Goal: Task Accomplishment & Management: Manage account settings

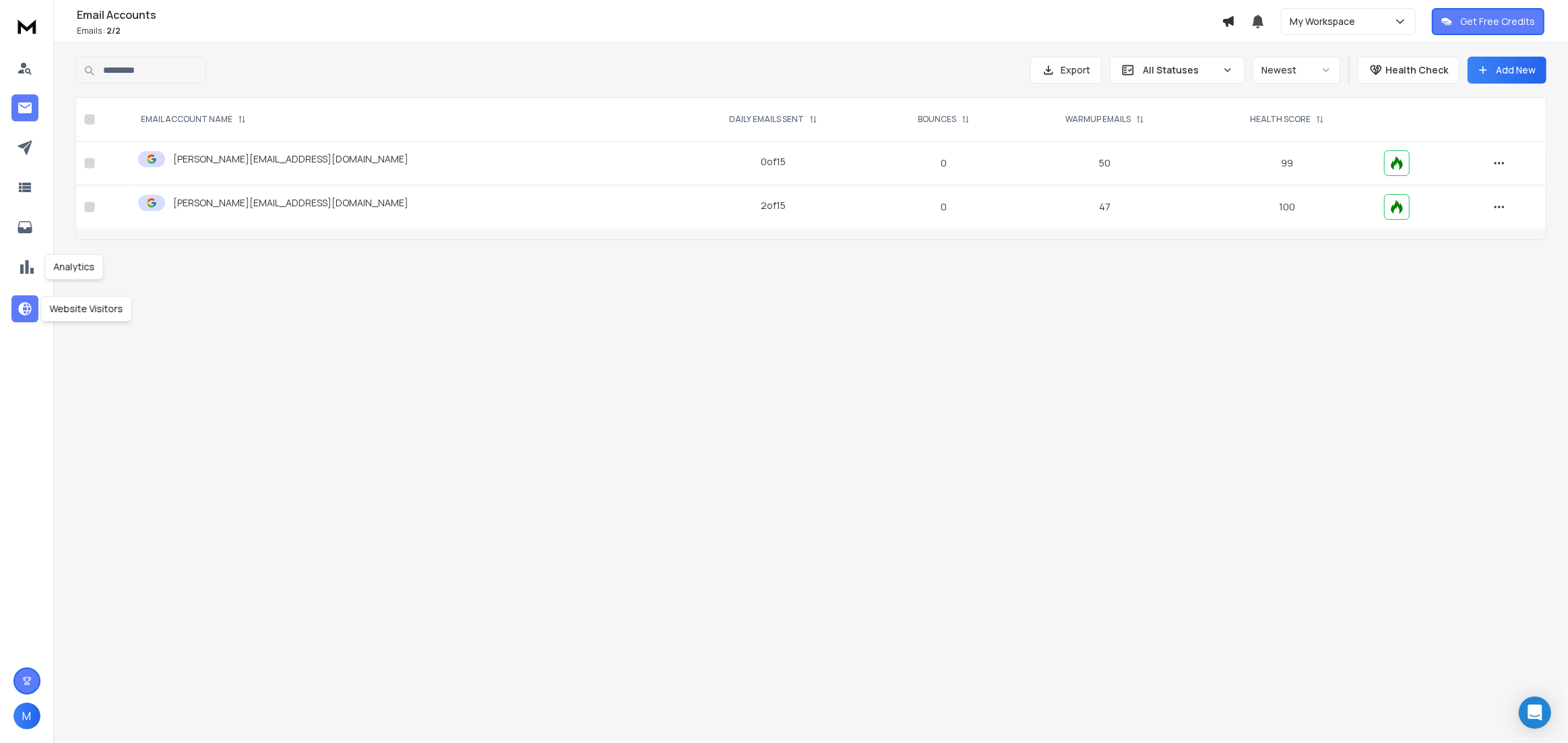
click at [27, 303] on icon at bounding box center [25, 309] width 16 height 16
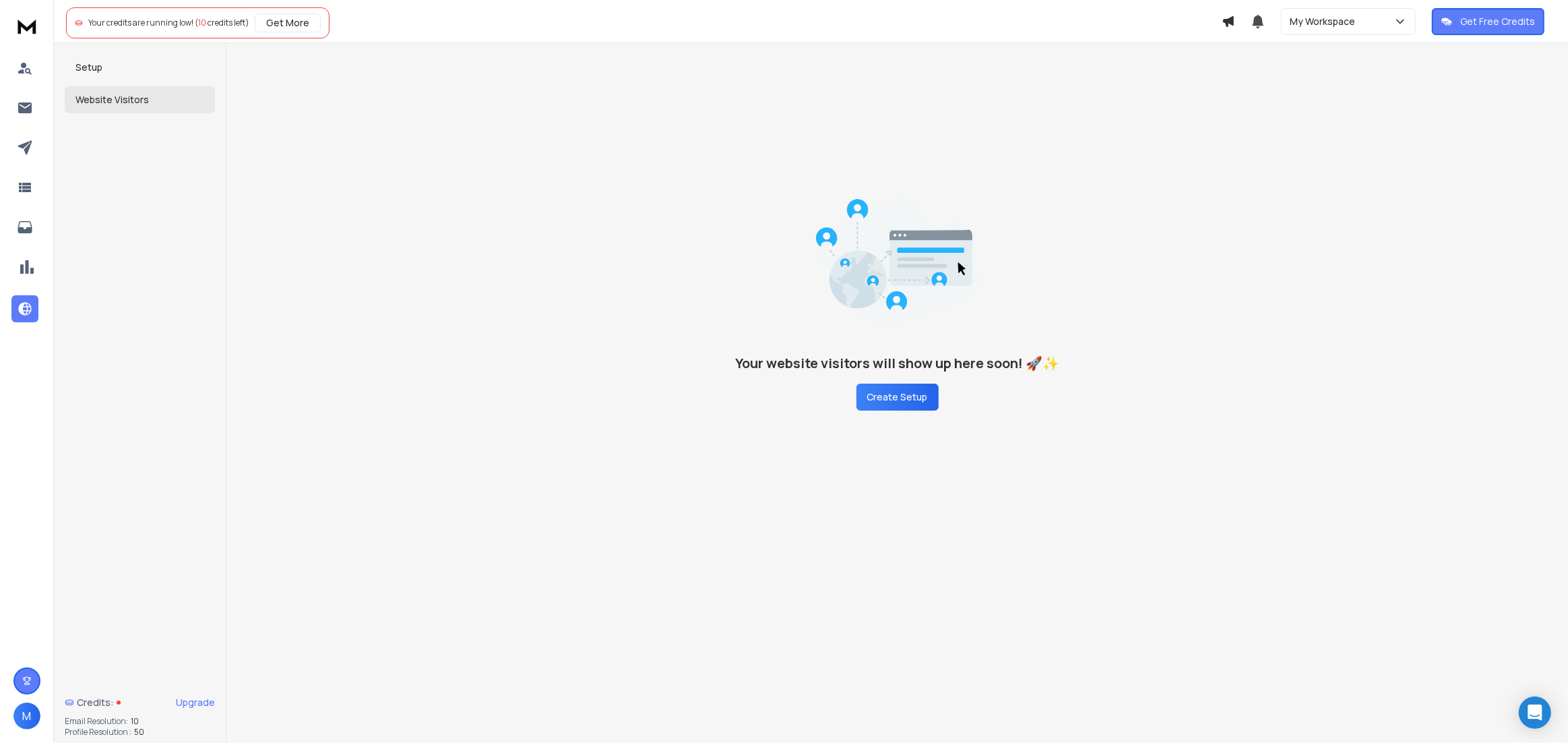
click at [22, 133] on div at bounding box center [27, 191] width 31 height 273
click at [18, 142] on icon at bounding box center [25, 148] width 16 height 16
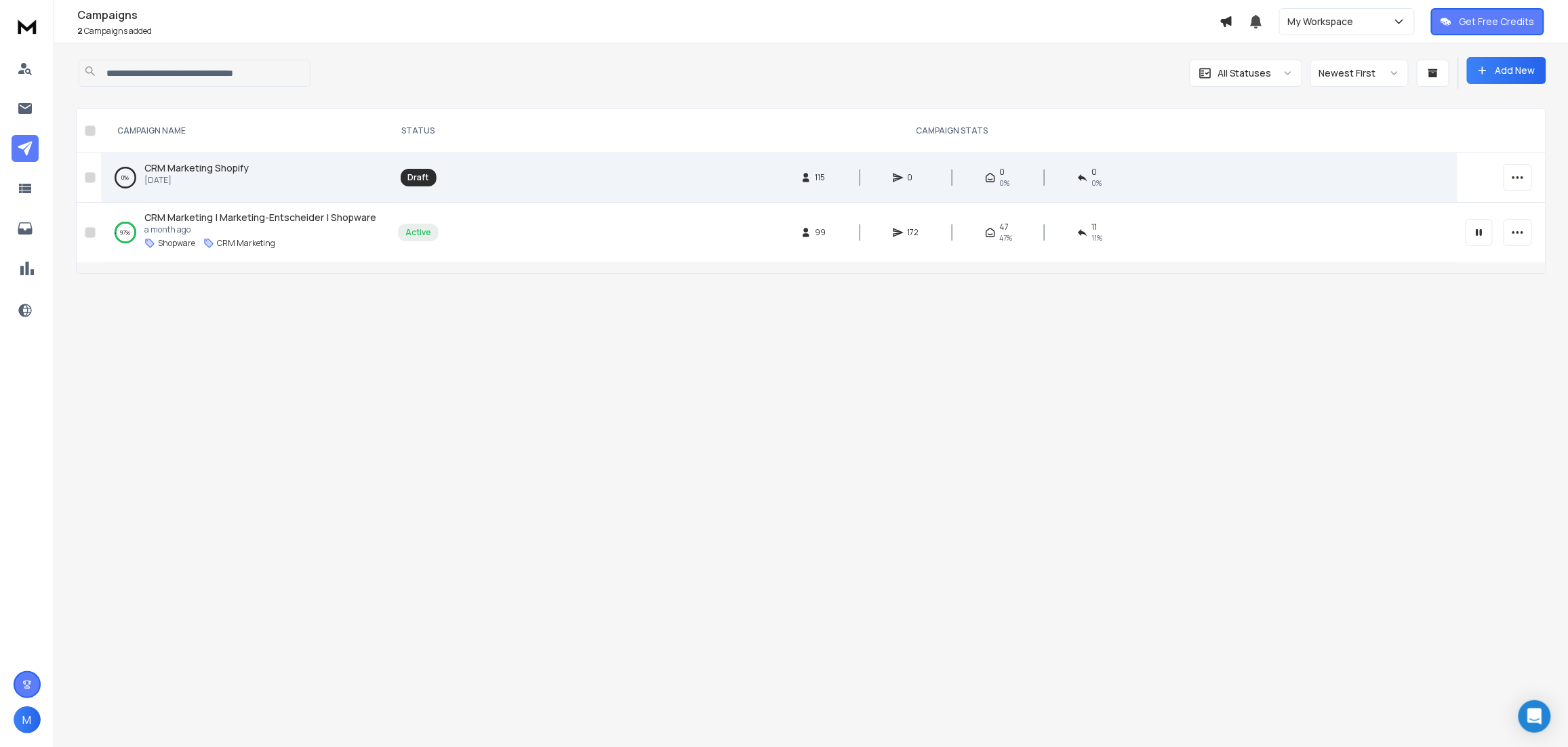
click at [202, 169] on span "CRM Marketing Shopify" at bounding box center [196, 167] width 104 height 13
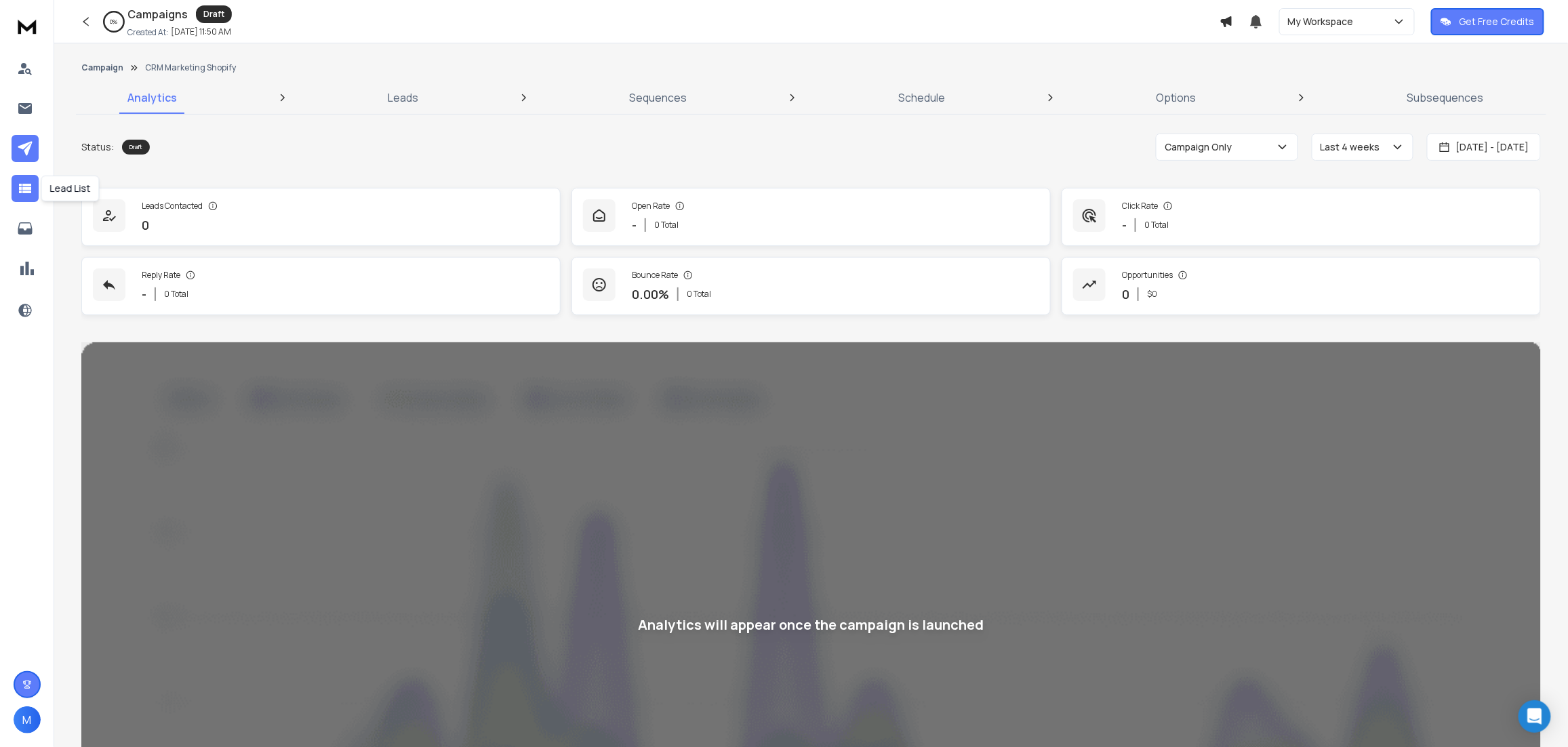
click at [28, 190] on icon at bounding box center [25, 189] width 13 height 9
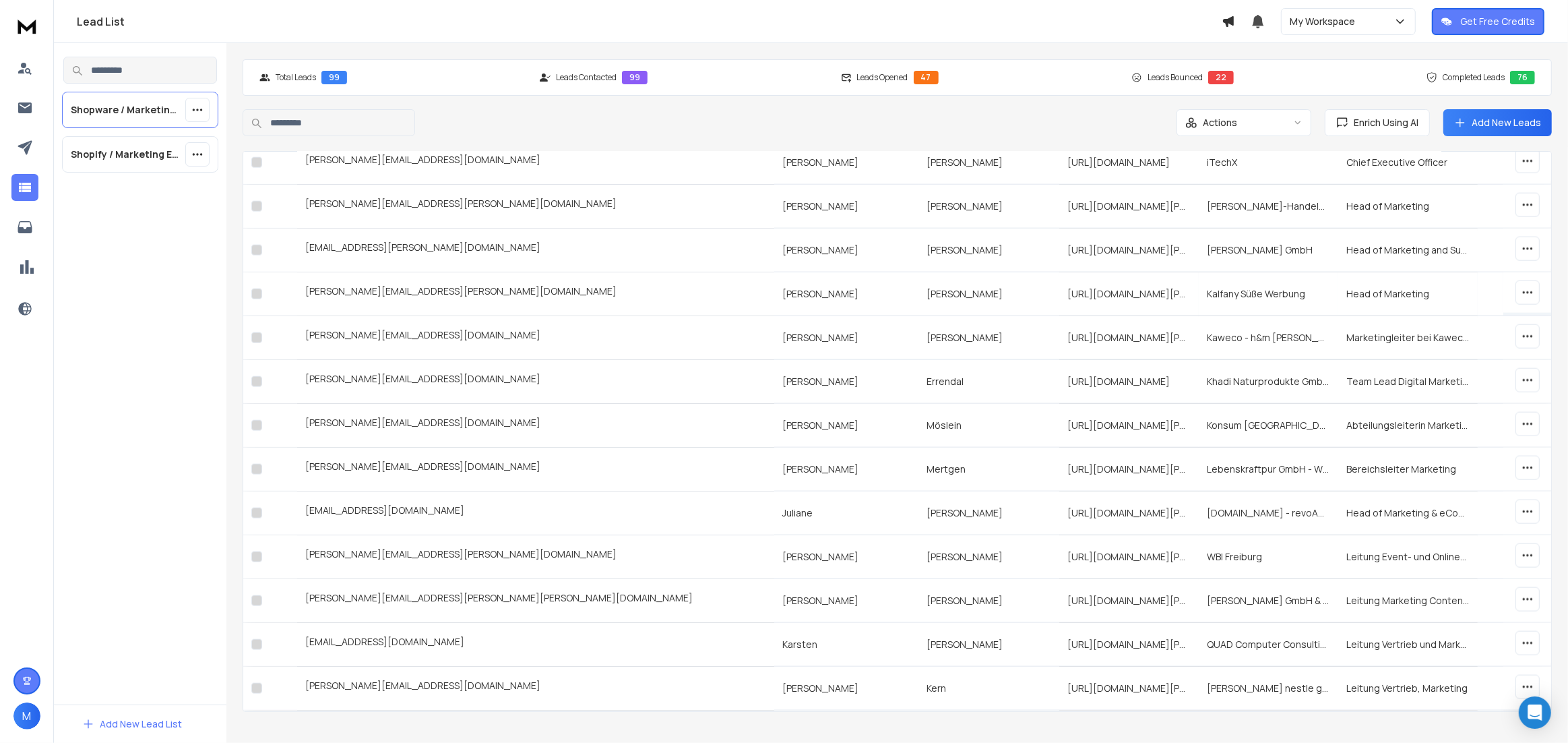
scroll to position [1888, 0]
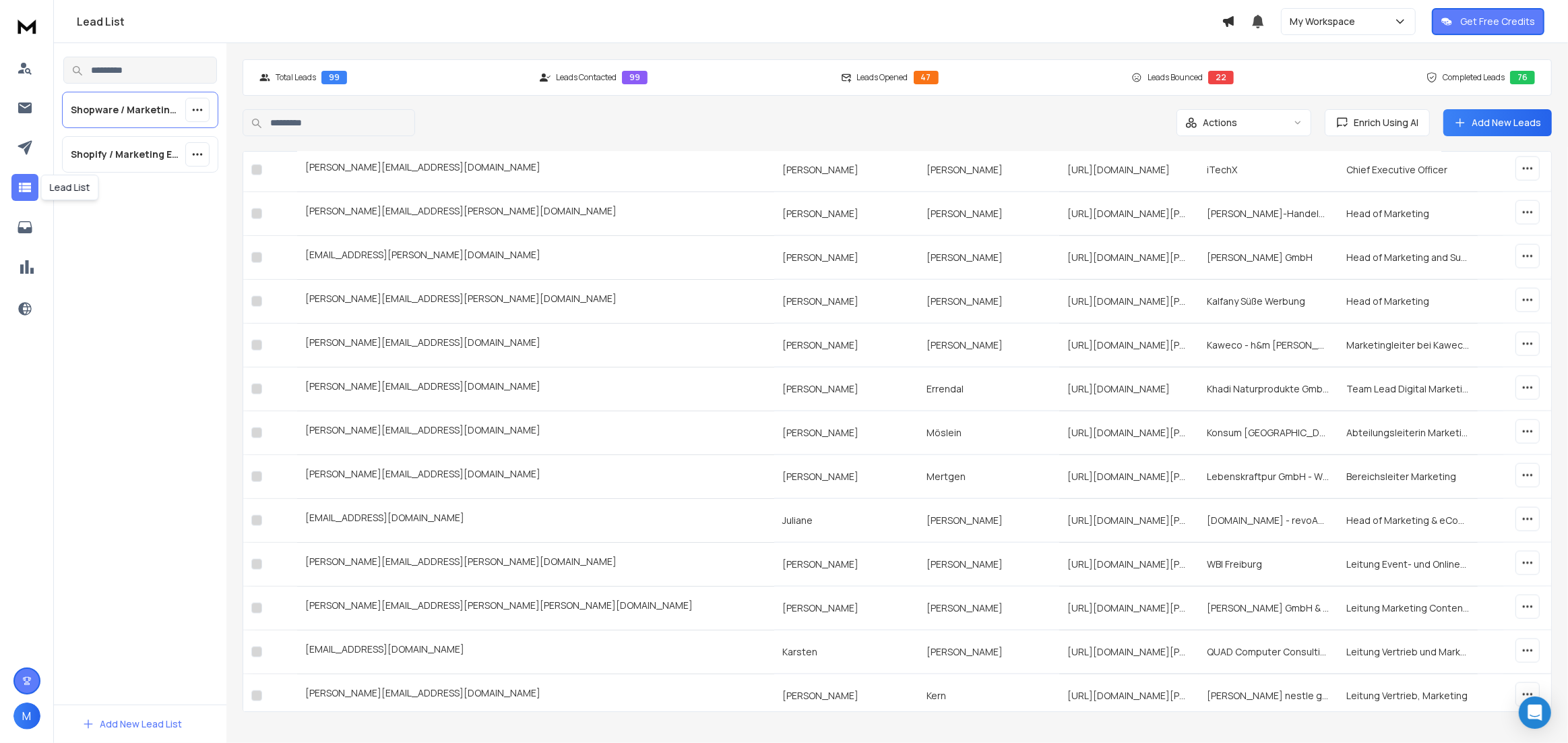
click at [126, 158] on p "Shopify / Marketing Entscheider:innen / 2025" at bounding box center [126, 154] width 109 height 13
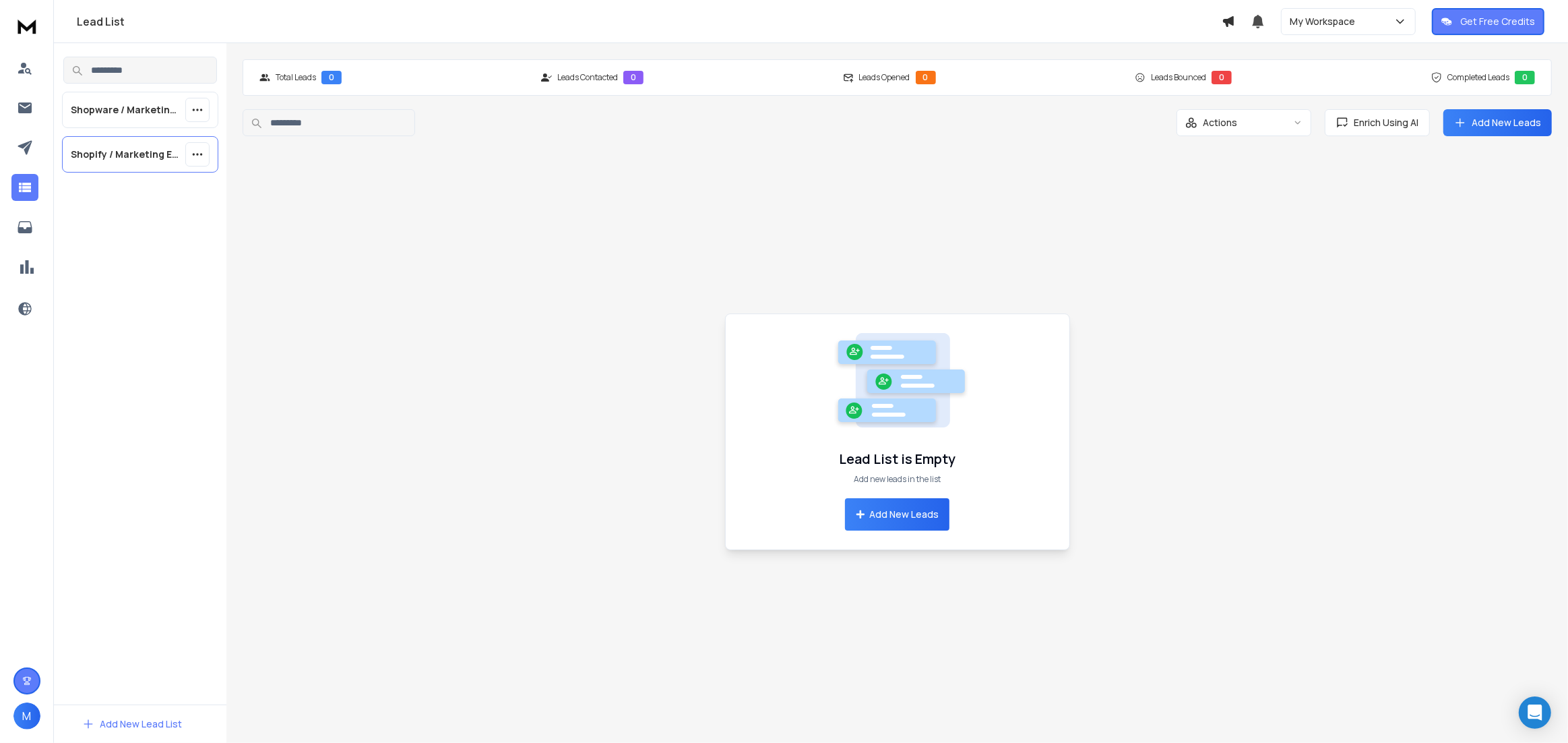
click at [135, 116] on p "Shopware / Marketing Entscheider / 2025" at bounding box center [126, 109] width 109 height 13
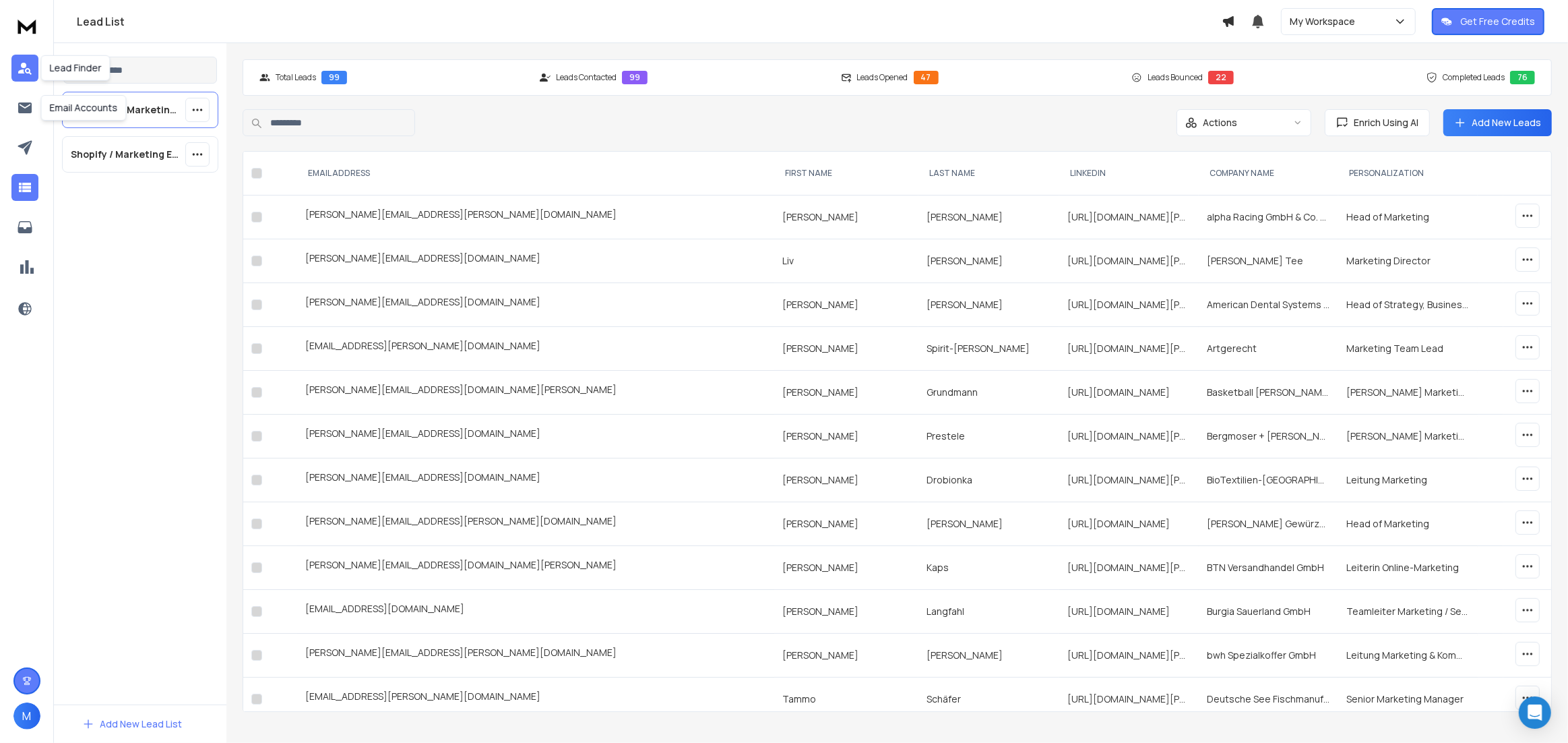
click at [17, 66] on icon at bounding box center [25, 68] width 16 height 16
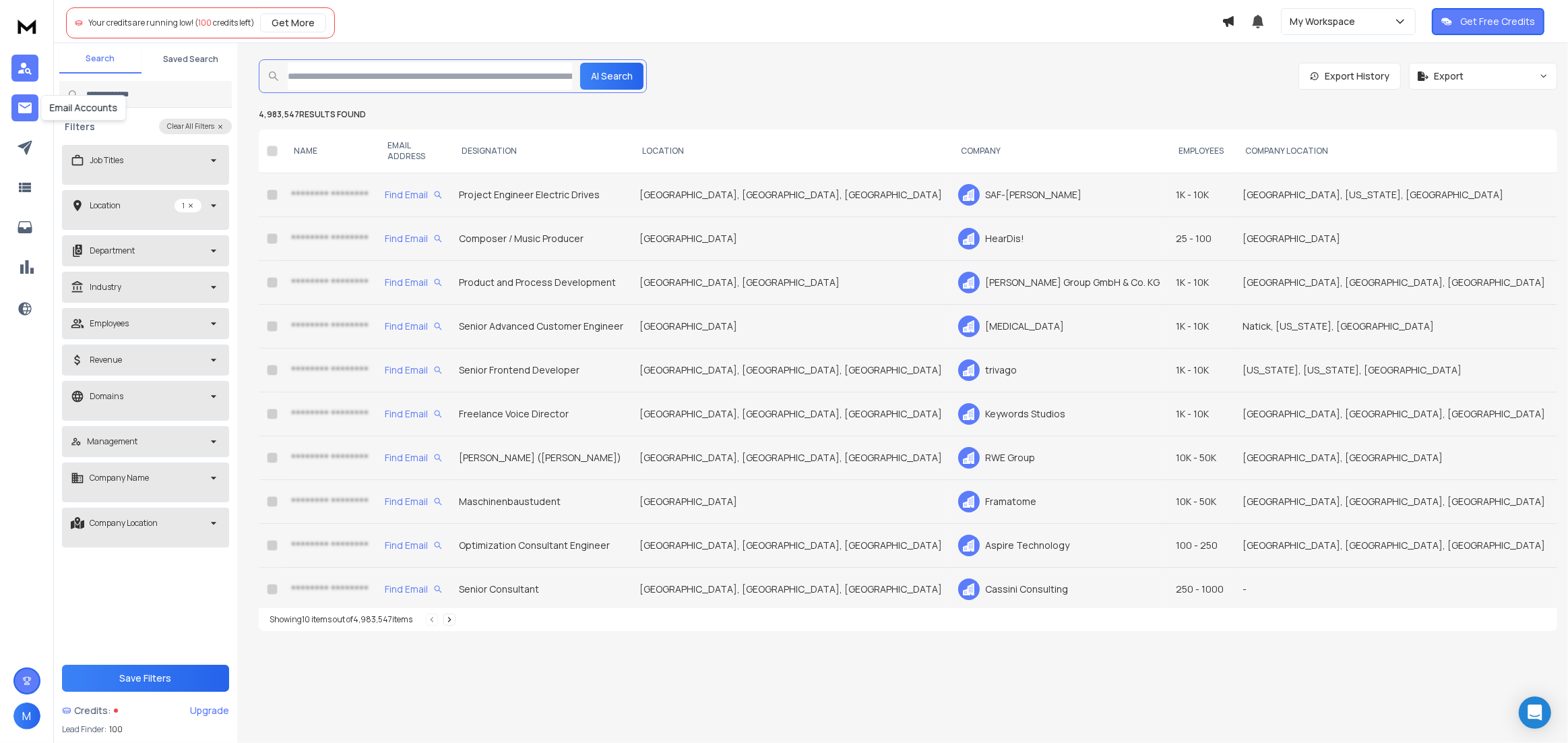
click at [22, 104] on icon at bounding box center [24, 108] width 13 height 11
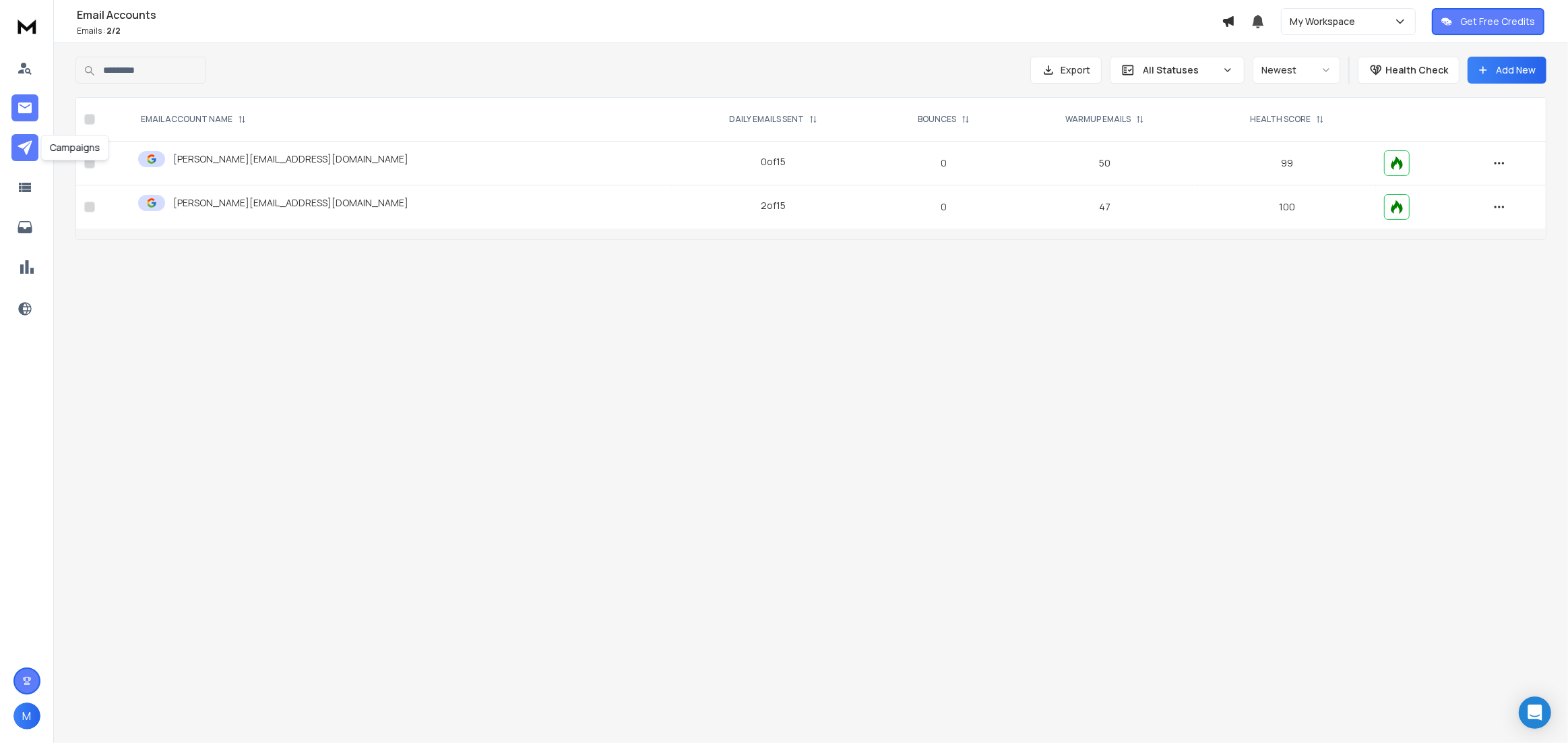
click at [27, 158] on link at bounding box center [25, 148] width 27 height 27
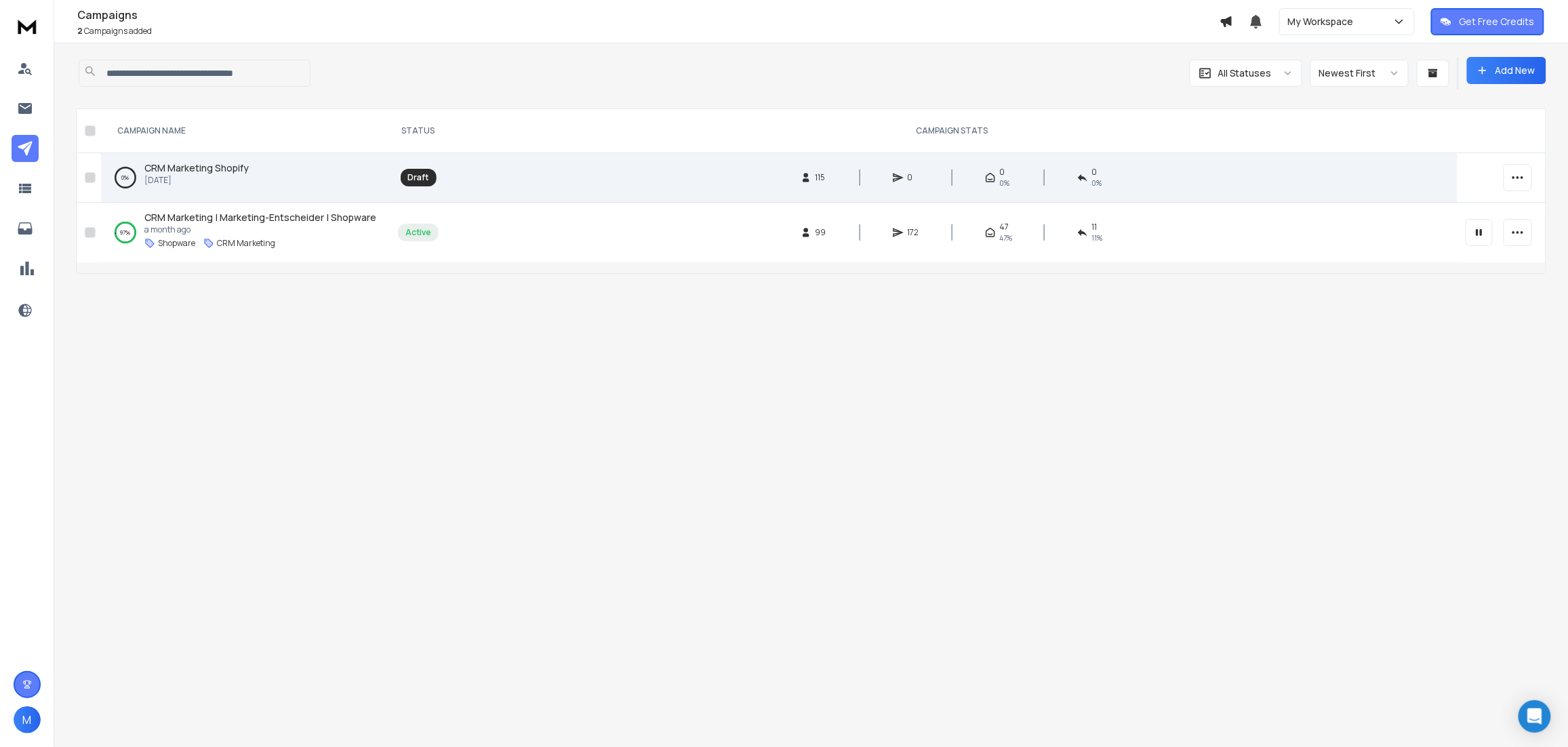
click at [192, 171] on span "CRM Marketing Shopify" at bounding box center [196, 167] width 104 height 13
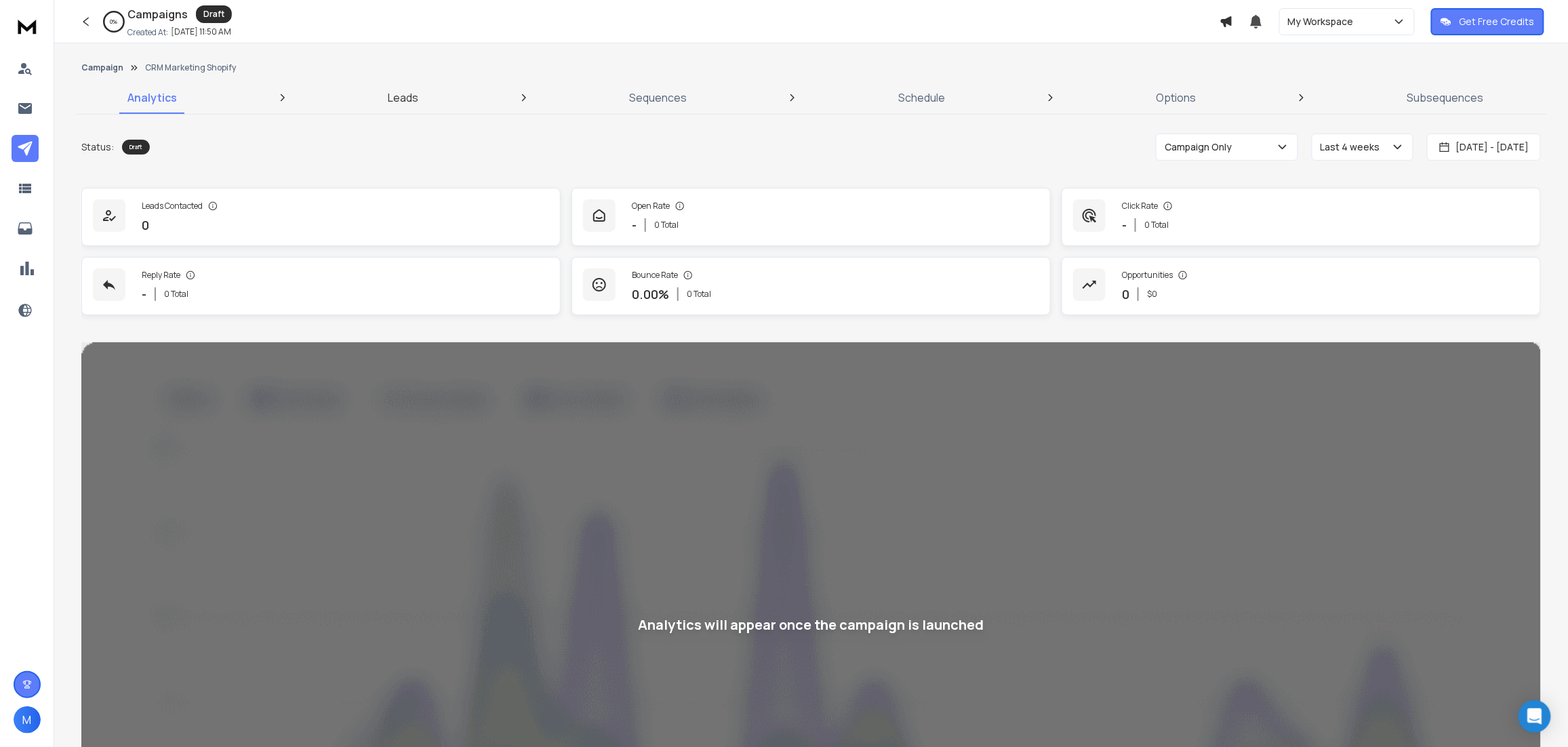
click at [399, 109] on link "Leads" at bounding box center [403, 97] width 47 height 32
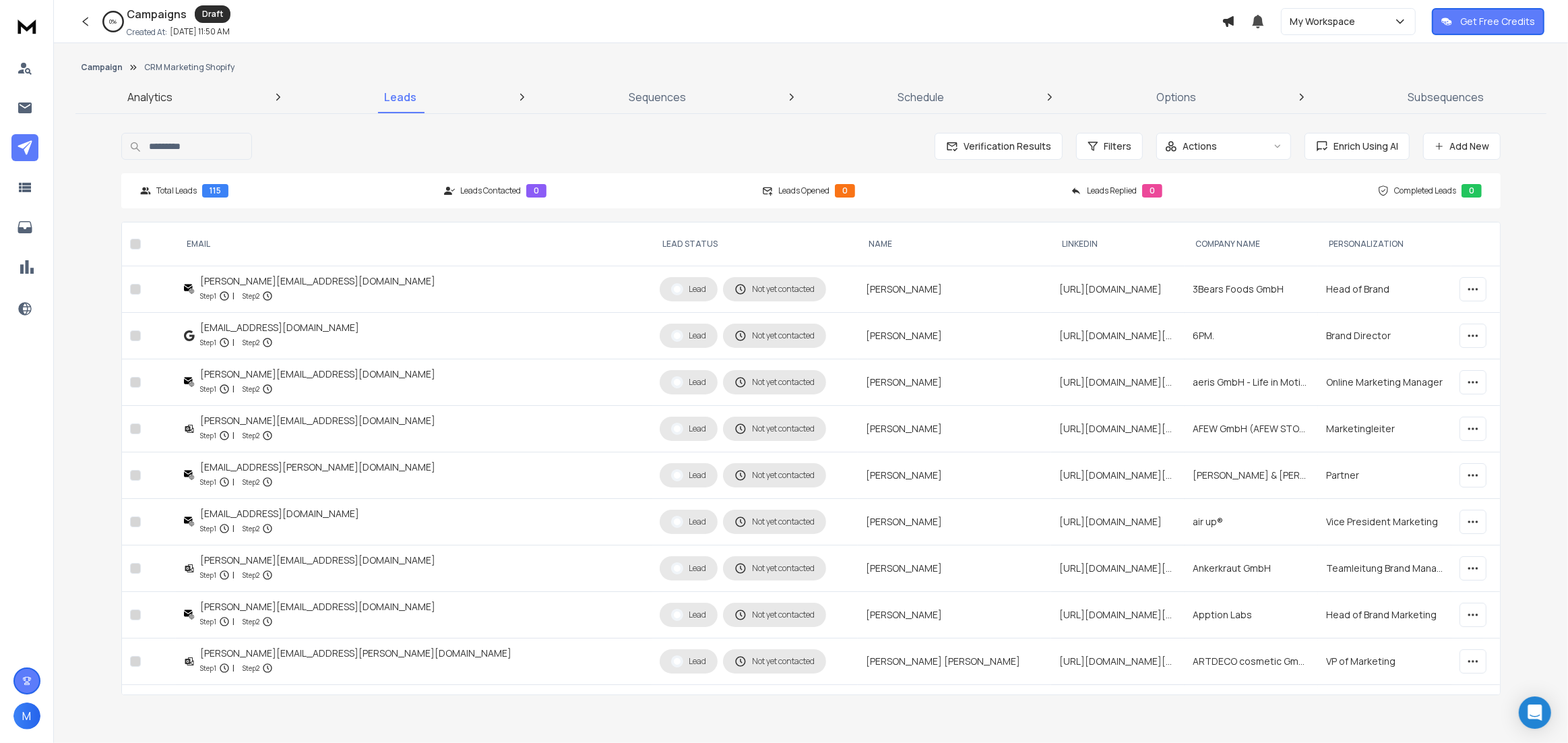
click at [175, 109] on link "Analytics" at bounding box center [150, 97] width 62 height 32
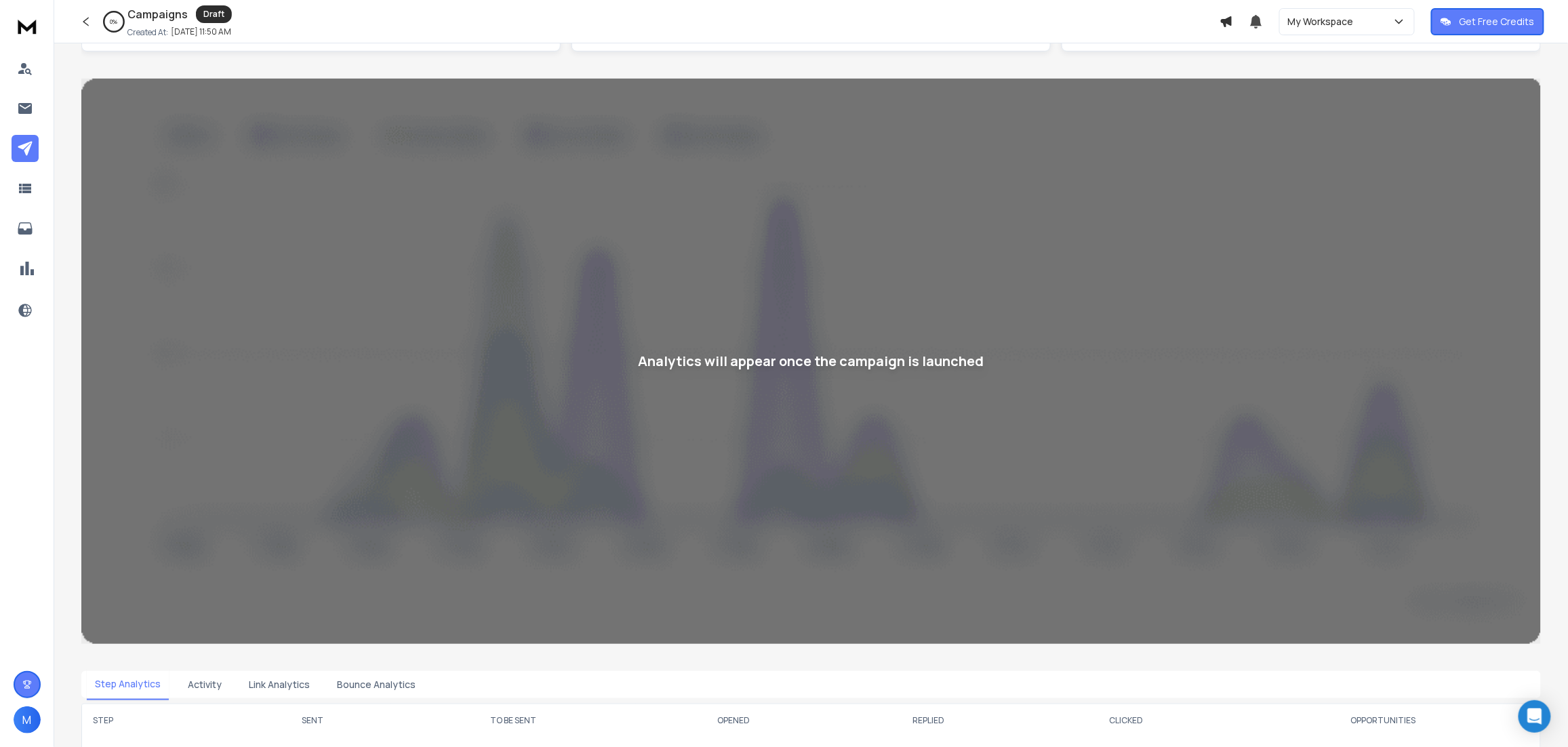
scroll to position [393, 0]
